Goal: Task Accomplishment & Management: Manage account settings

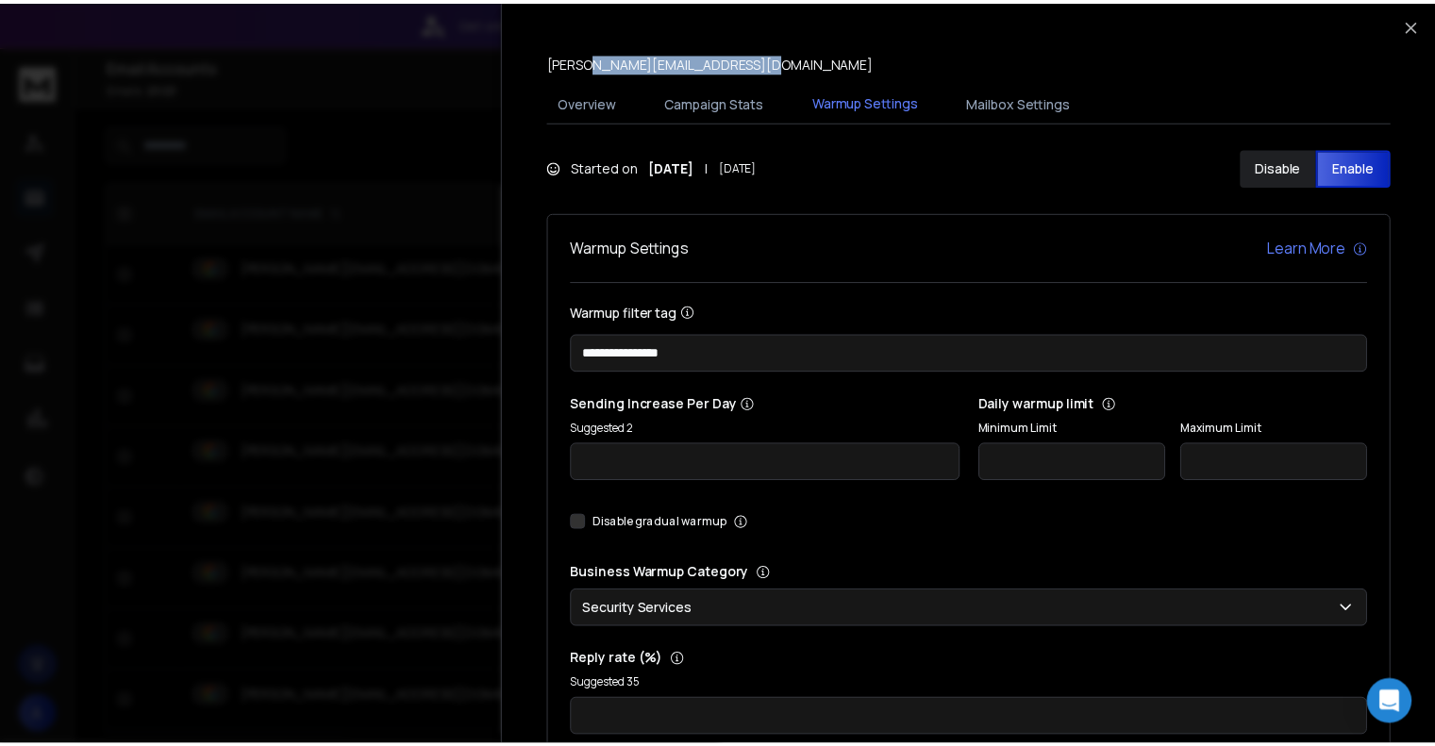
scroll to position [810, 0]
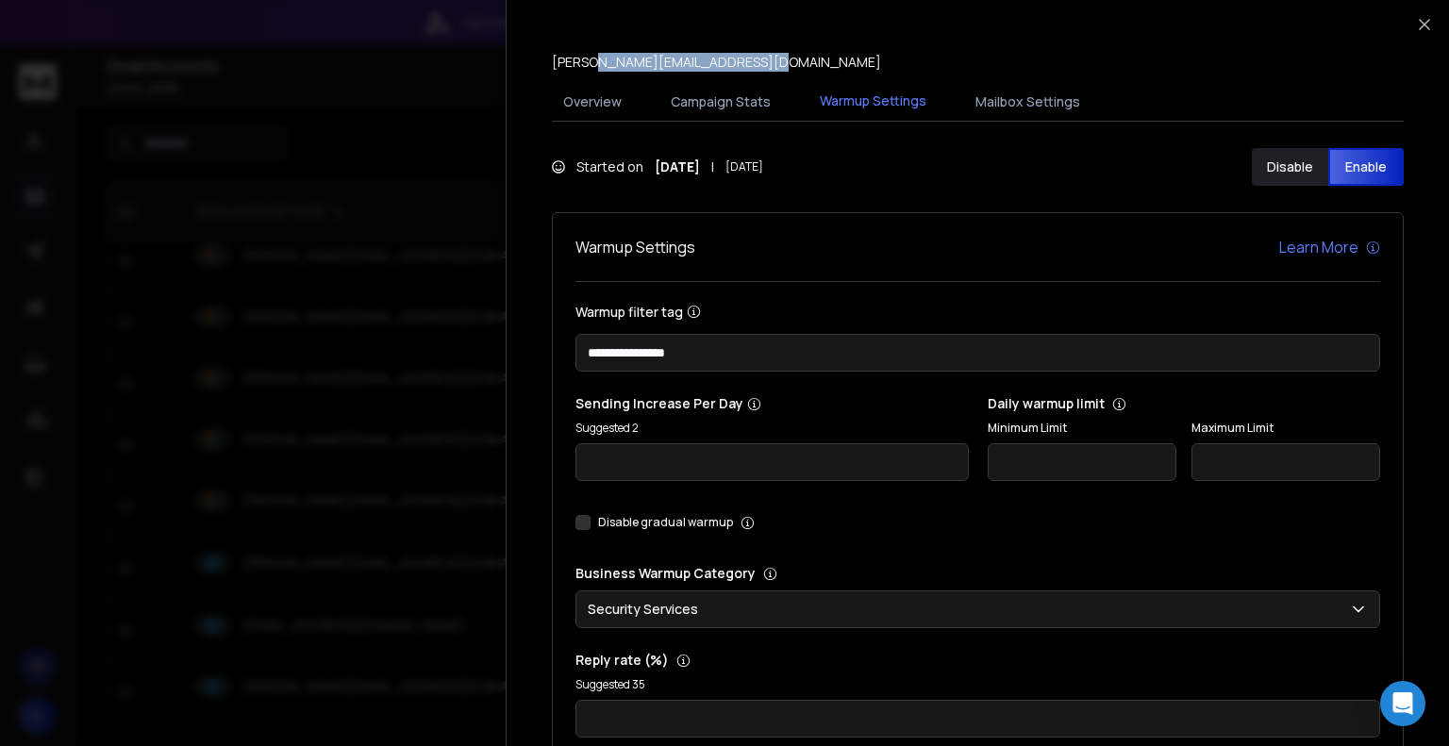
click at [387, 218] on div at bounding box center [724, 373] width 1449 height 746
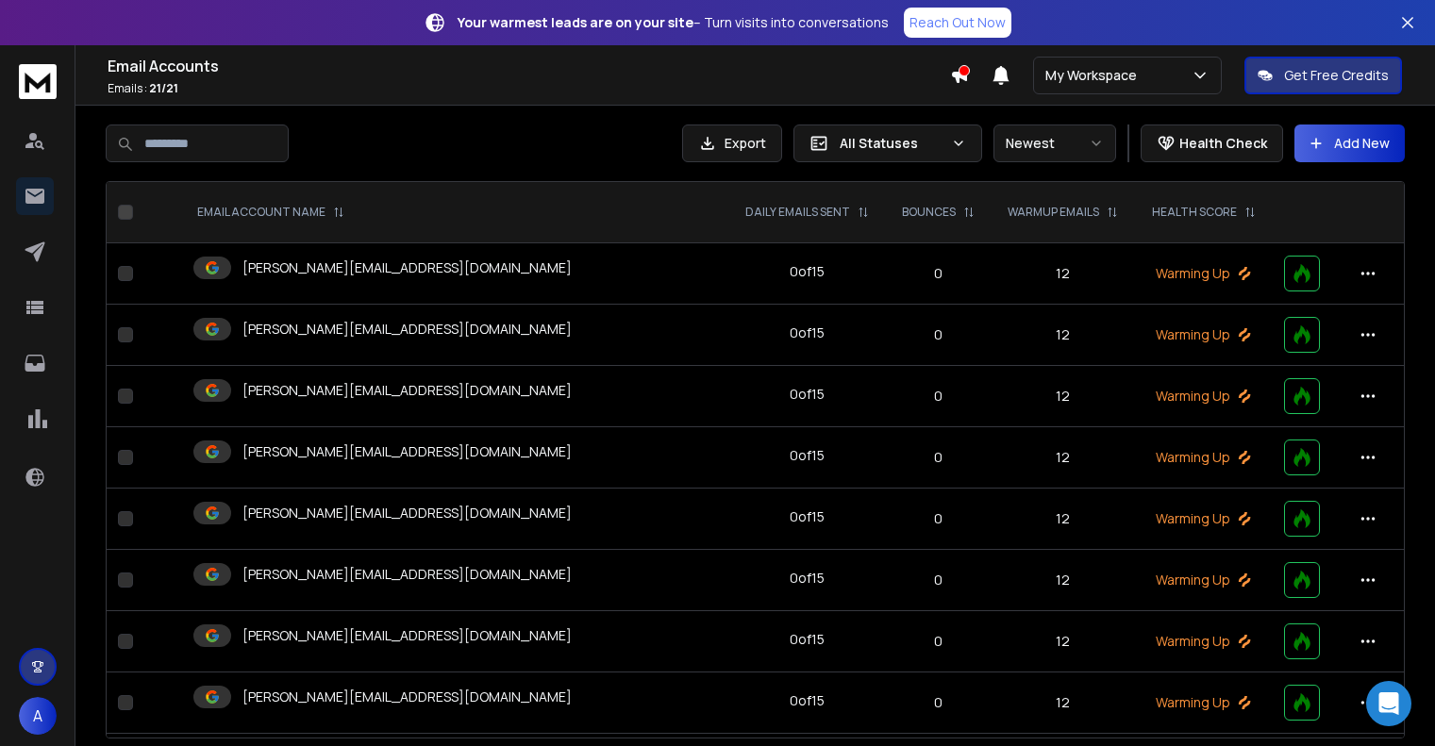
click at [790, 265] on div "0 of 15" at bounding box center [807, 271] width 35 height 19
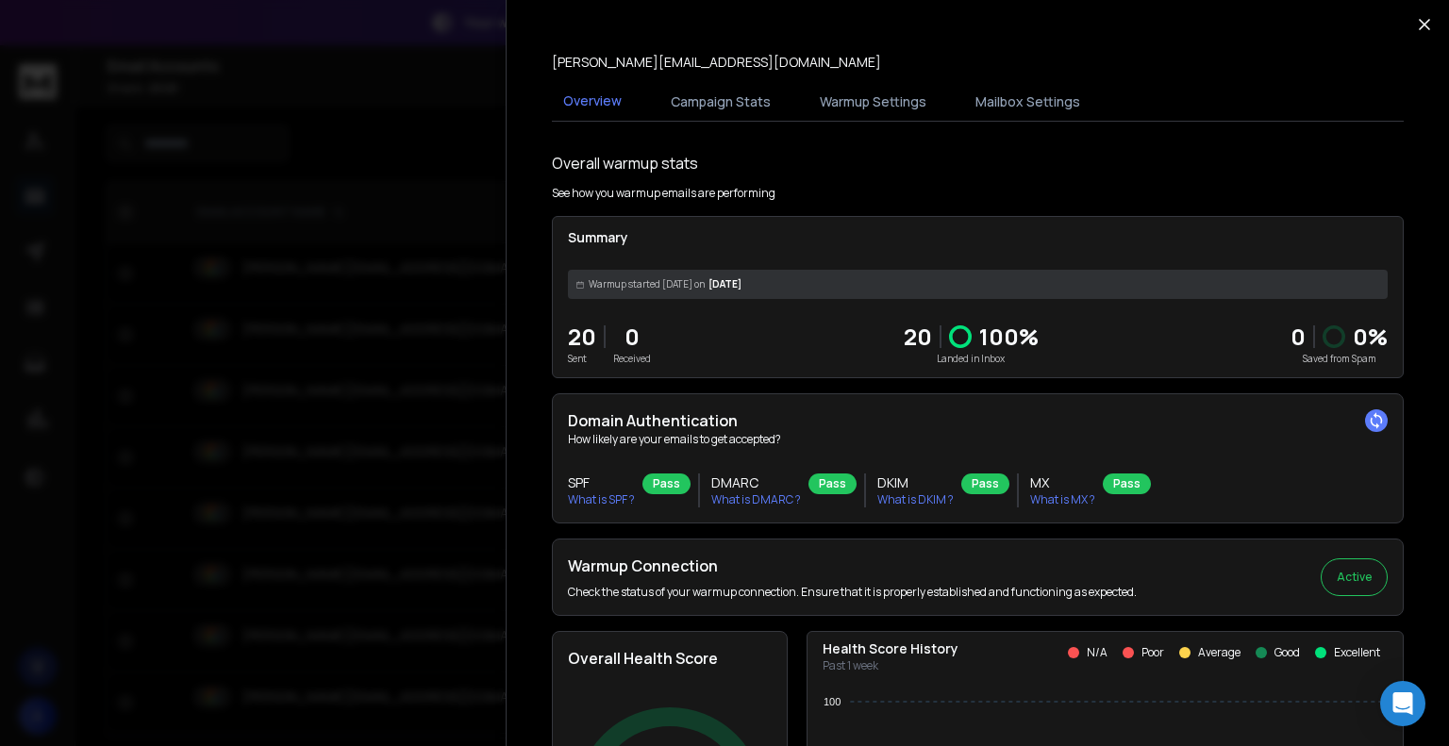
click at [1426, 31] on icon "button" at bounding box center [1424, 24] width 19 height 19
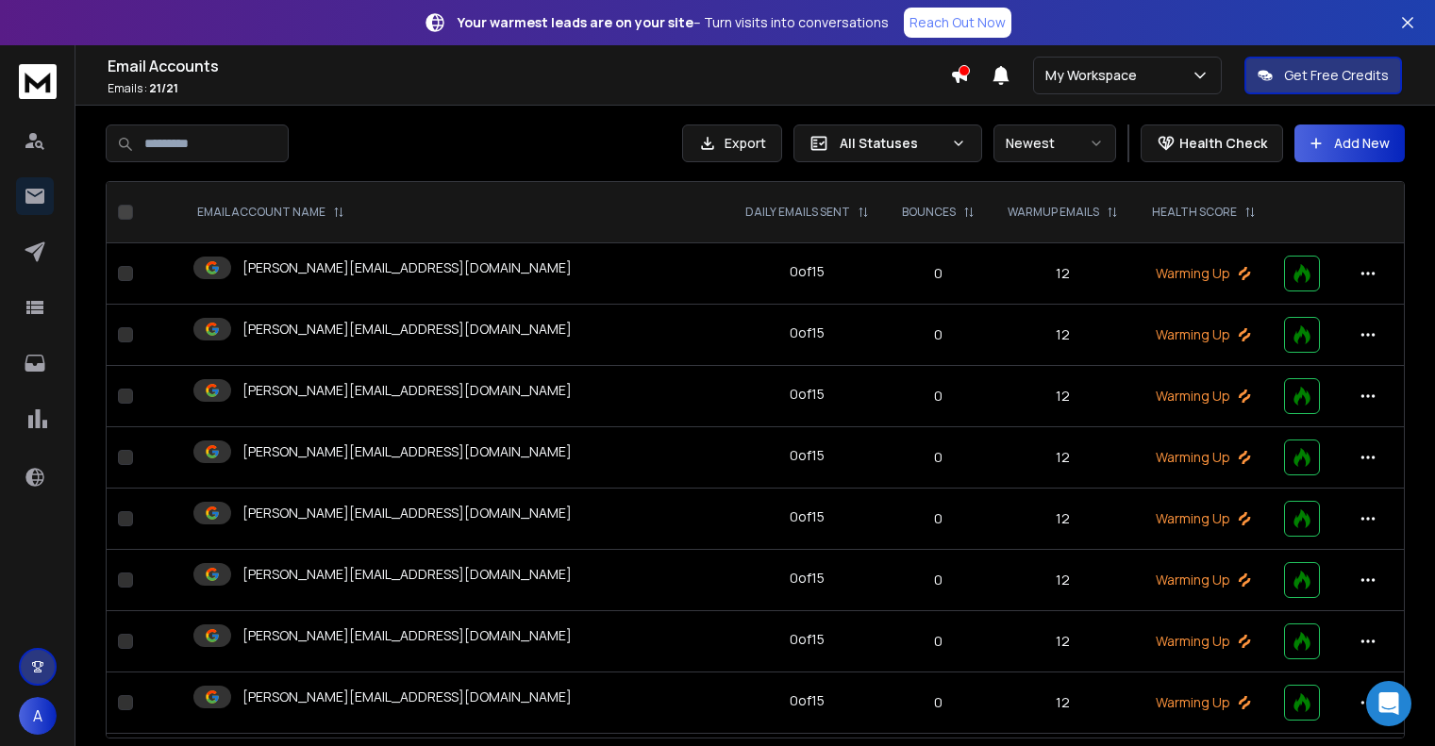
click at [52, 89] on img at bounding box center [38, 81] width 38 height 35
